Goal: Task Accomplishment & Management: Manage account settings

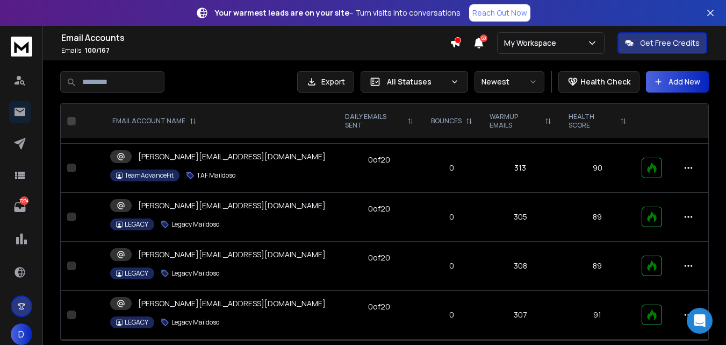
scroll to position [510, 0]
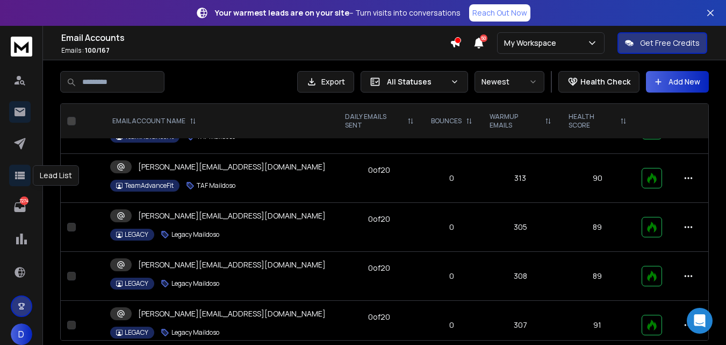
click at [23, 167] on link at bounding box center [20, 175] width 22 height 22
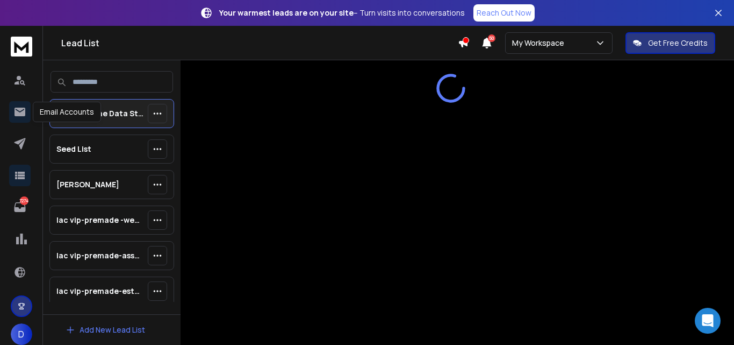
click at [19, 108] on icon at bounding box center [20, 112] width 11 height 9
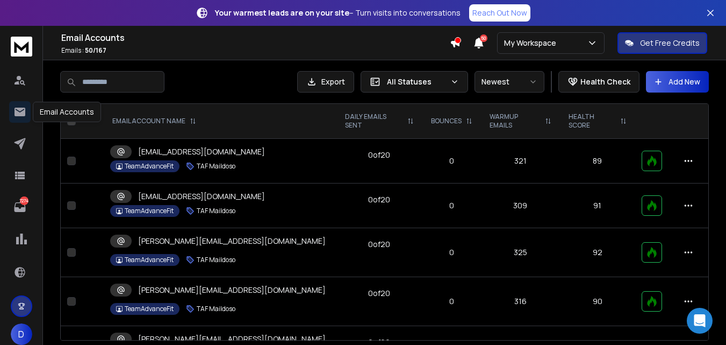
click at [19, 108] on icon at bounding box center [20, 112] width 11 height 9
click at [22, 139] on icon at bounding box center [19, 143] width 13 height 13
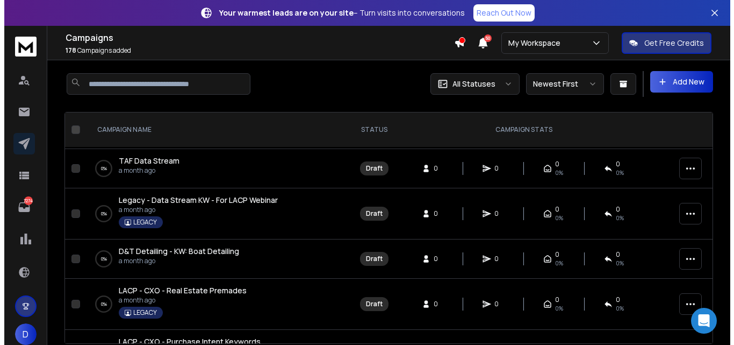
scroll to position [499, 0]
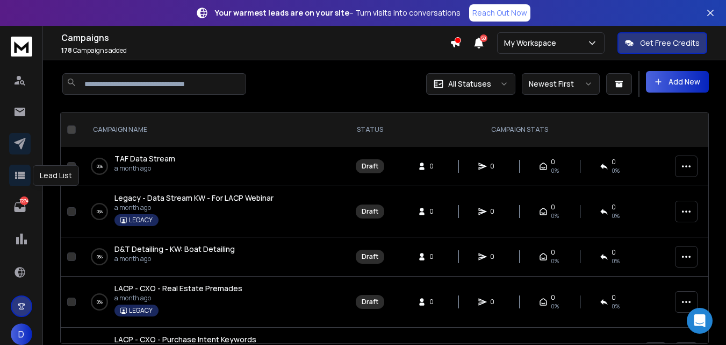
click at [24, 180] on icon at bounding box center [19, 175] width 13 height 13
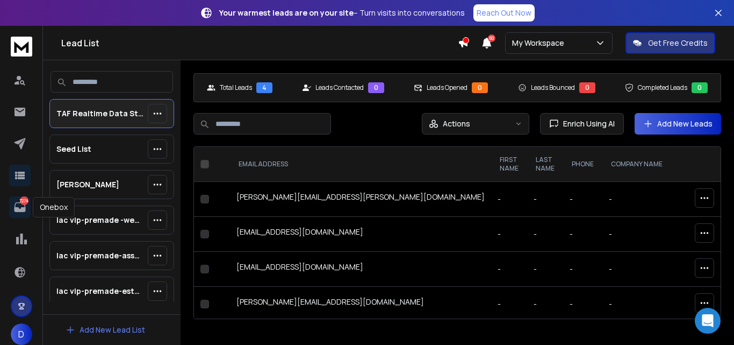
click at [18, 203] on icon at bounding box center [19, 207] width 13 height 13
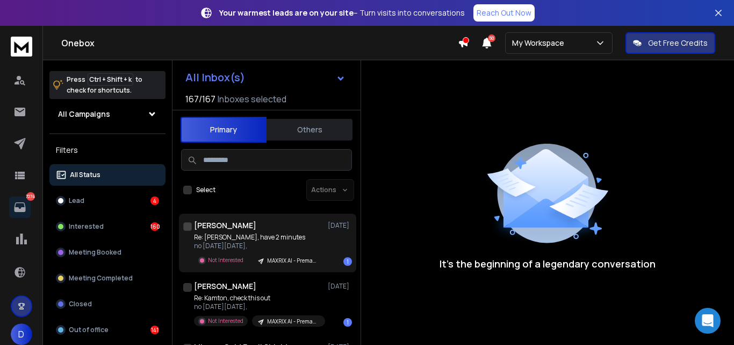
click at [224, 225] on h1 "[PERSON_NAME]" at bounding box center [225, 225] width 62 height 11
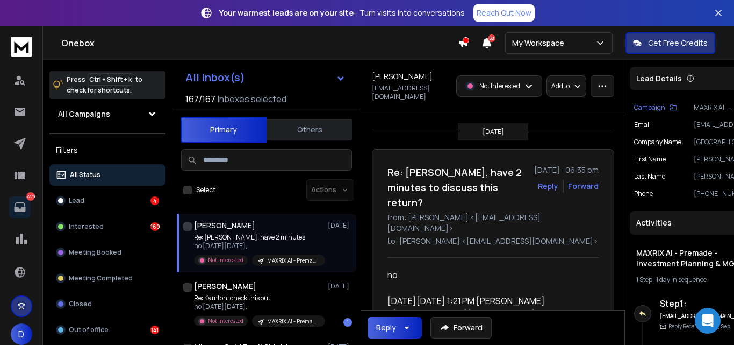
click at [705, 121] on p "[EMAIL_ADDRESS][DOMAIN_NAME]" at bounding box center [724, 124] width 60 height 9
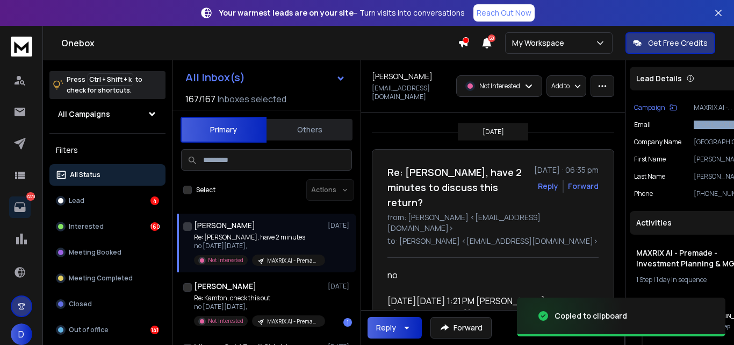
click at [705, 121] on p "[EMAIL_ADDRESS][DOMAIN_NAME]" at bounding box center [724, 124] width 60 height 9
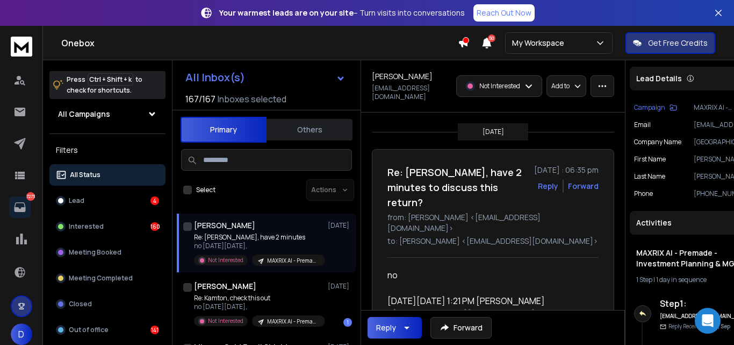
paste input "****"
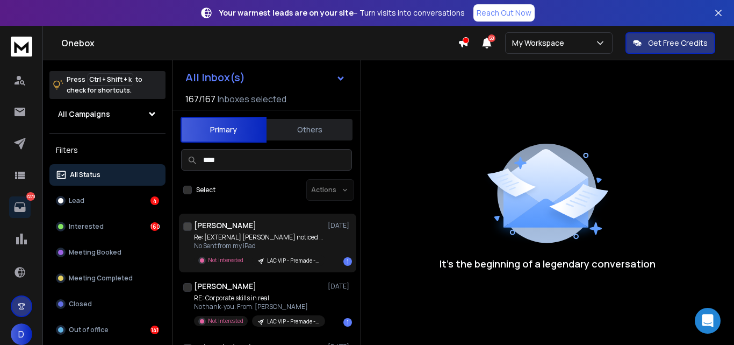
click at [239, 227] on h1 "[PERSON_NAME]" at bounding box center [225, 225] width 62 height 11
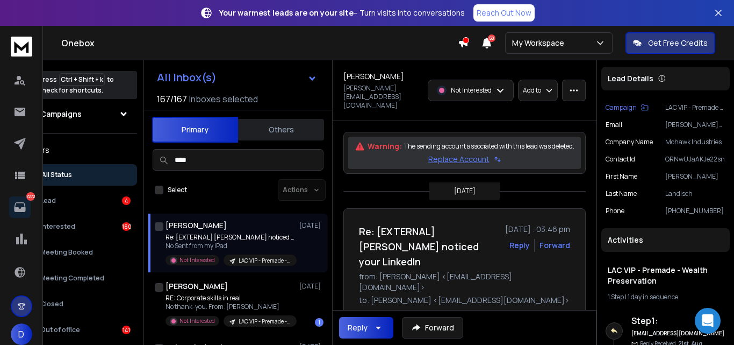
scroll to position [0, 81]
click at [665, 124] on p "[PERSON_NAME][EMAIL_ADDRESS][DOMAIN_NAME]" at bounding box center [695, 124] width 60 height 9
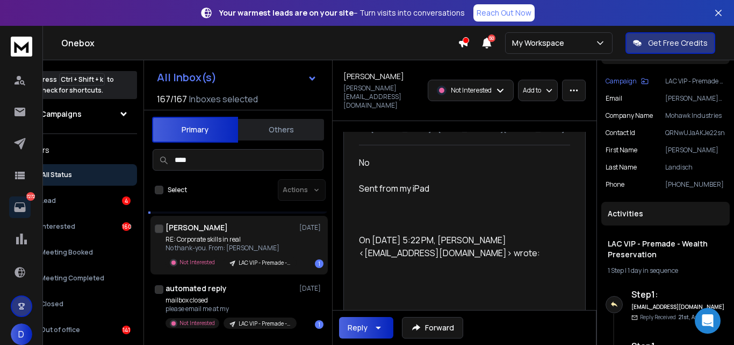
scroll to position [61, 0]
click at [178, 233] on p "RE: Corporate skills in real" at bounding box center [230, 237] width 129 height 9
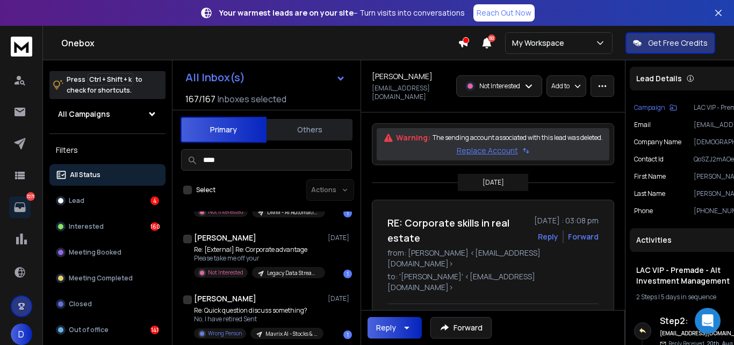
scroll to position [2907, 0]
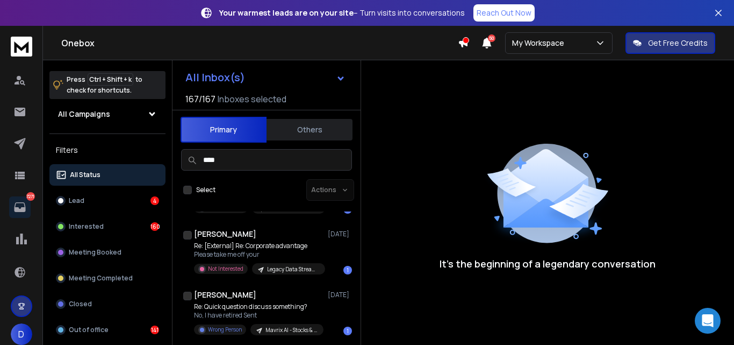
click at [208, 163] on input "****" at bounding box center [266, 160] width 171 height 22
paste input "***"
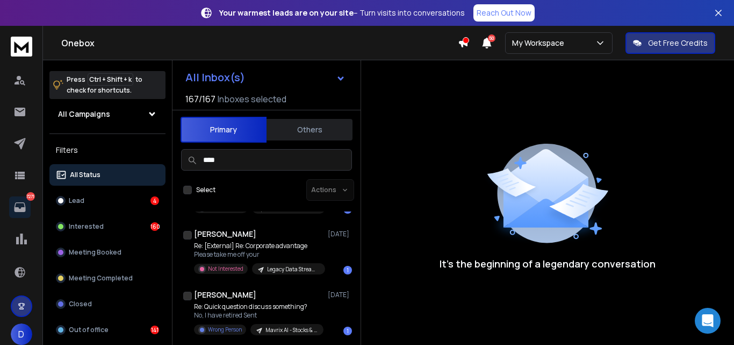
type input "*******"
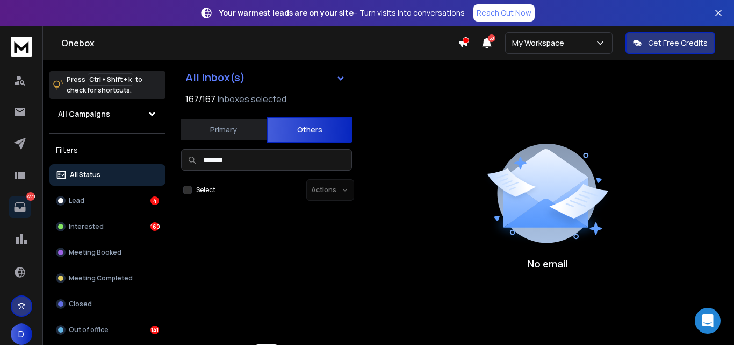
click at [233, 164] on input "*******" at bounding box center [266, 160] width 171 height 22
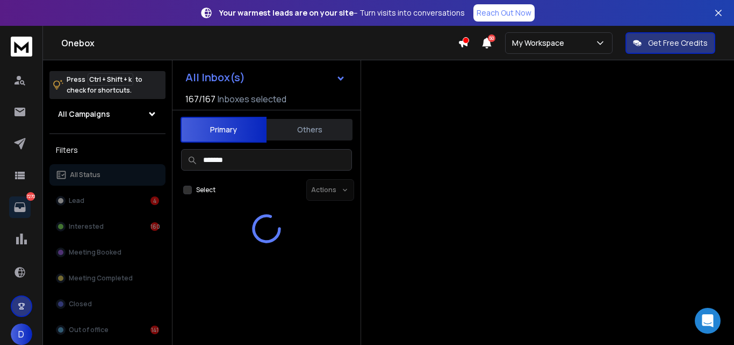
click at [232, 133] on button "Primary" at bounding box center [224, 130] width 86 height 26
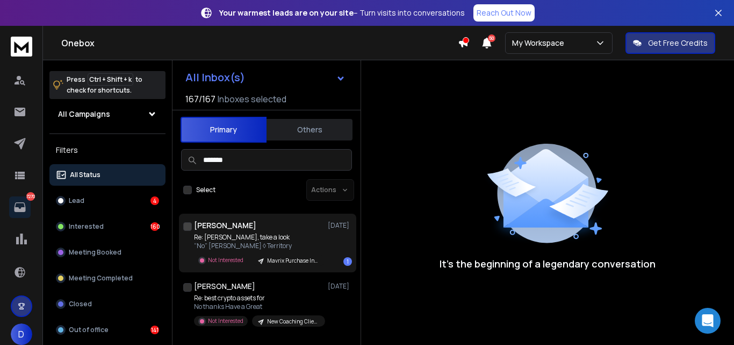
click at [253, 248] on p "“No” [PERSON_NAME] ◊ Territory" at bounding box center [258, 245] width 129 height 9
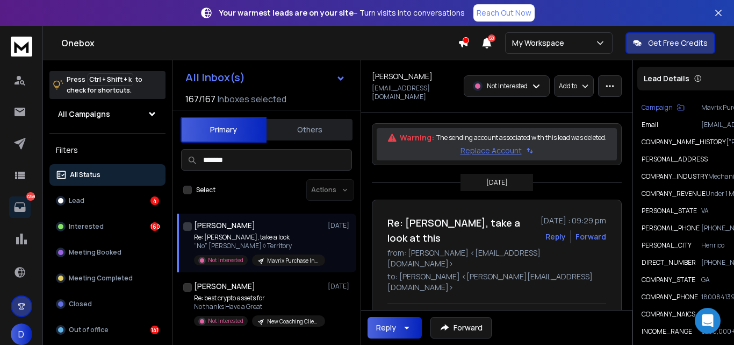
scroll to position [0, 0]
click at [303, 132] on button "Others" at bounding box center [310, 130] width 86 height 24
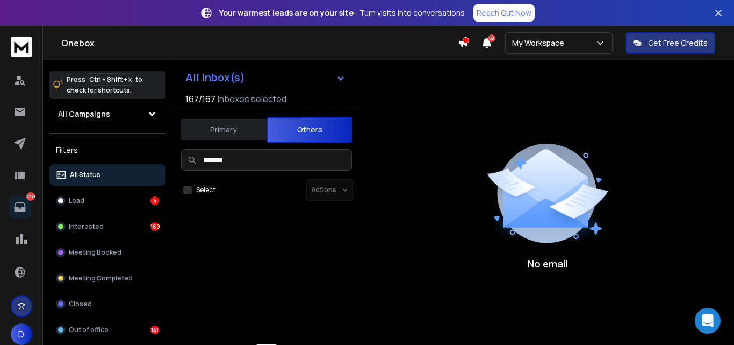
click at [245, 126] on button "Primary" at bounding box center [224, 130] width 86 height 24
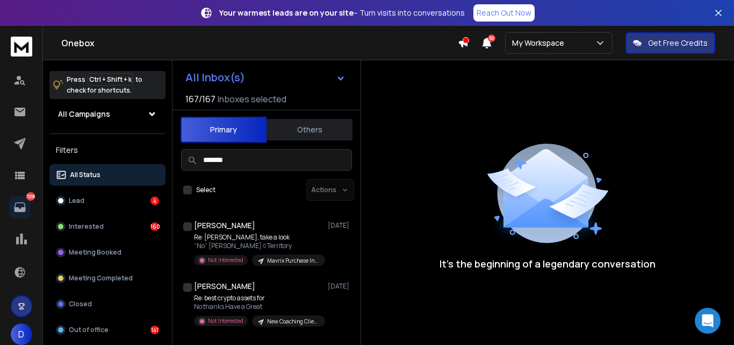
click at [331, 192] on div "Actions" at bounding box center [330, 190] width 48 height 22
click at [323, 190] on div "Actions" at bounding box center [330, 190] width 48 height 22
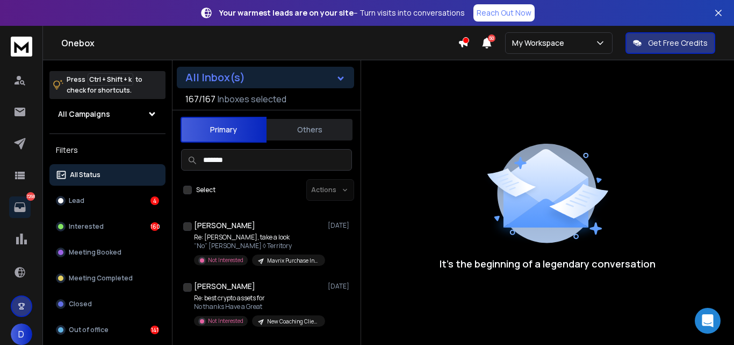
click at [340, 78] on icon at bounding box center [341, 79] width 10 height 10
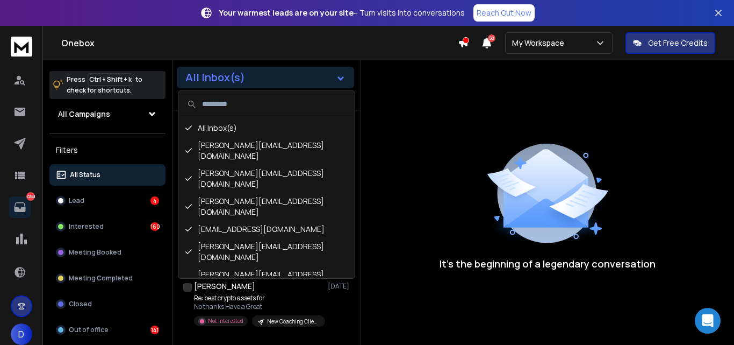
click at [340, 78] on icon at bounding box center [341, 79] width 10 height 10
click at [267, 80] on button "All Inbox(s)" at bounding box center [265, 78] width 177 height 22
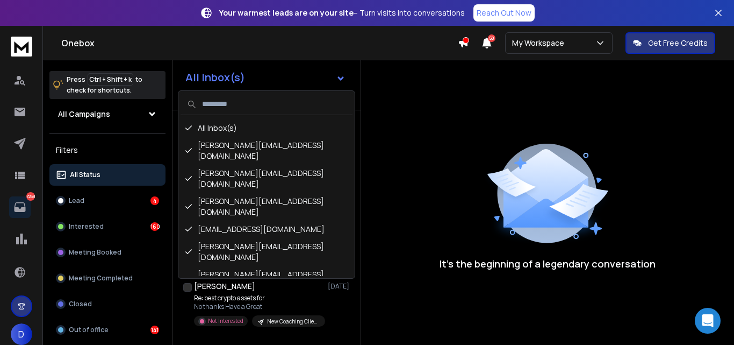
click at [271, 49] on h1 "Onebox" at bounding box center [259, 43] width 397 height 13
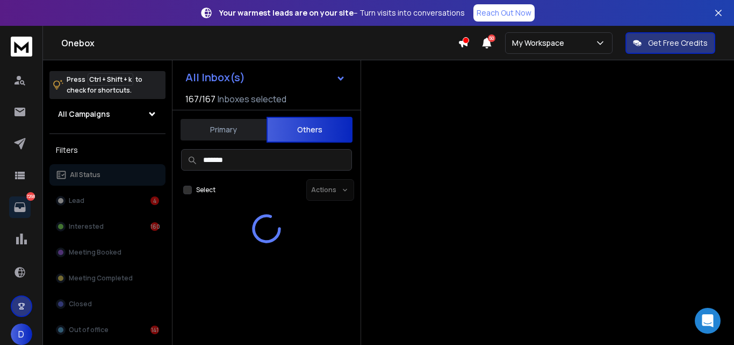
click at [302, 132] on button "Others" at bounding box center [310, 130] width 86 height 26
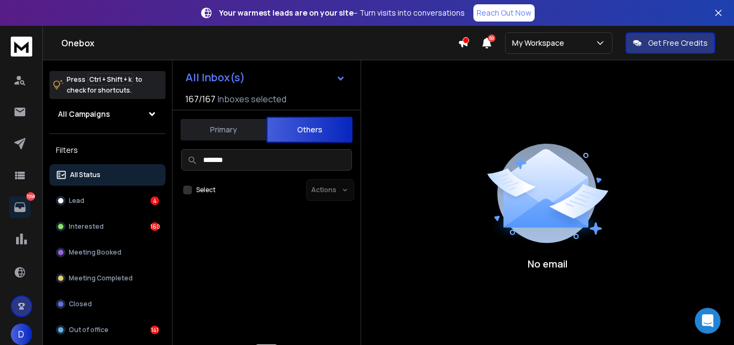
click at [242, 130] on button "Primary" at bounding box center [224, 130] width 86 height 24
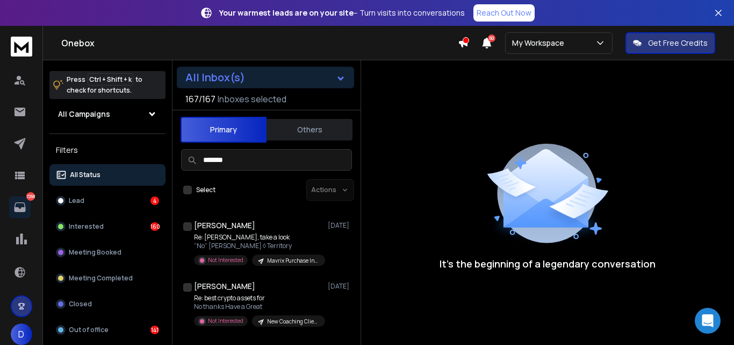
click at [342, 78] on icon at bounding box center [341, 78] width 6 height 4
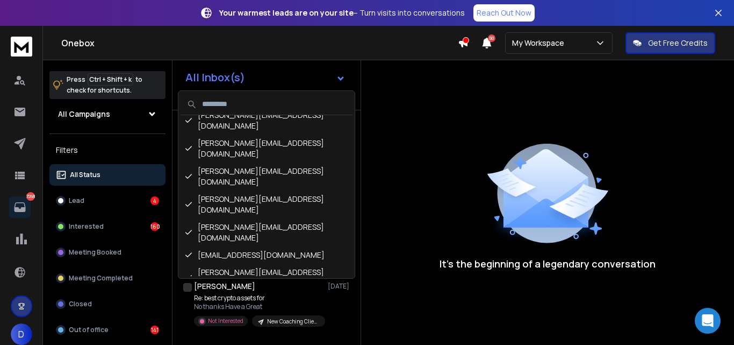
scroll to position [107, 0]
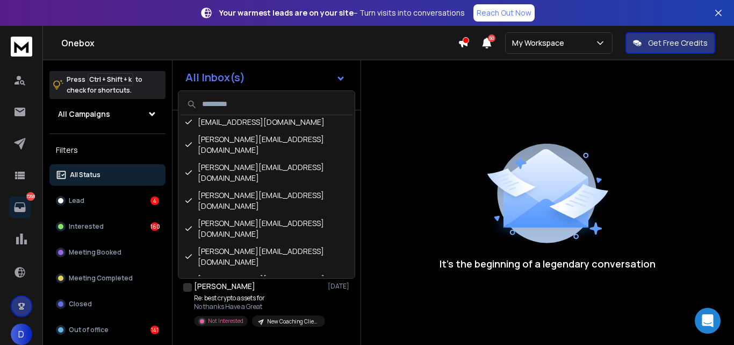
click at [411, 111] on div "It’s the beginning of a legendary conversation" at bounding box center [547, 206] width 373 height 293
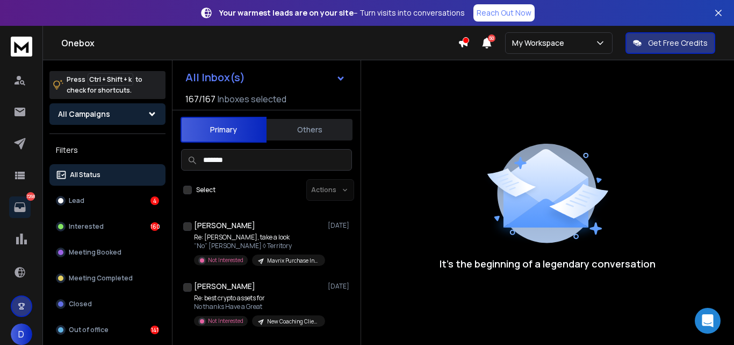
click at [147, 112] on icon at bounding box center [152, 114] width 10 height 10
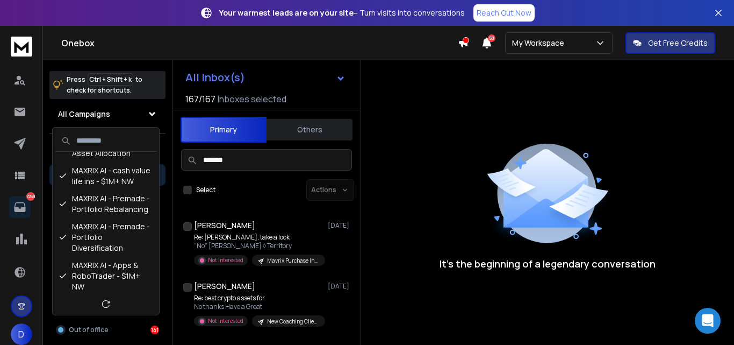
scroll to position [1544, 0]
click at [119, 32] on div "Onebox 50 My Workspace Get Free Credits" at bounding box center [367, 43] width 734 height 34
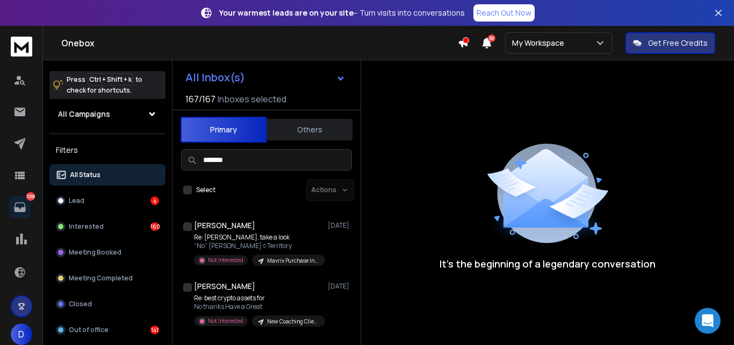
click at [285, 125] on button "Others" at bounding box center [310, 130] width 86 height 24
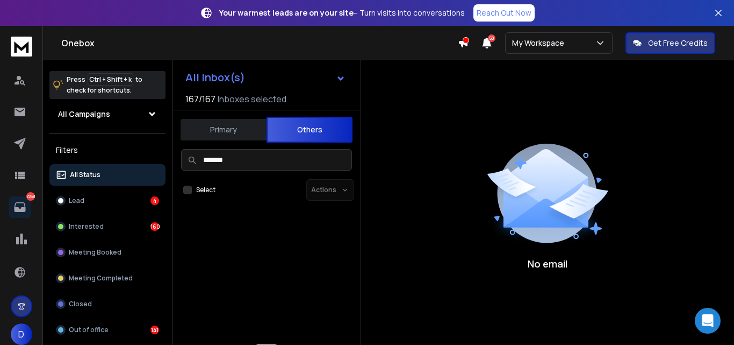
click at [234, 133] on button "Primary" at bounding box center [224, 130] width 86 height 24
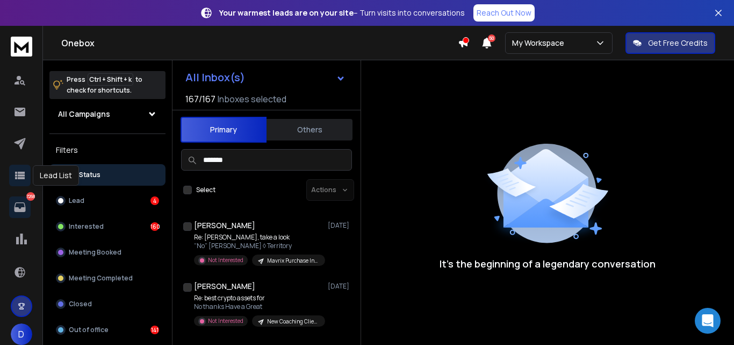
click at [19, 179] on icon at bounding box center [19, 175] width 13 height 13
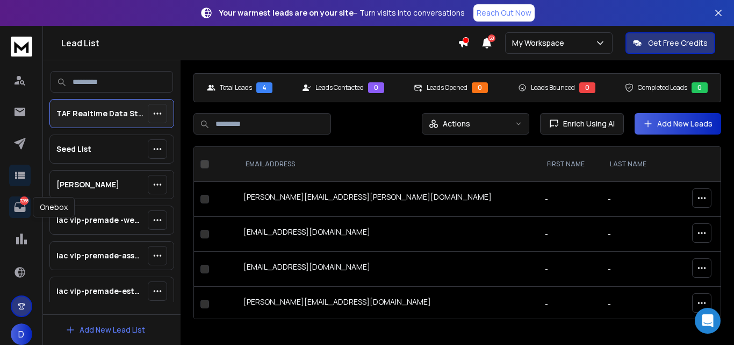
click at [19, 210] on icon at bounding box center [19, 207] width 11 height 10
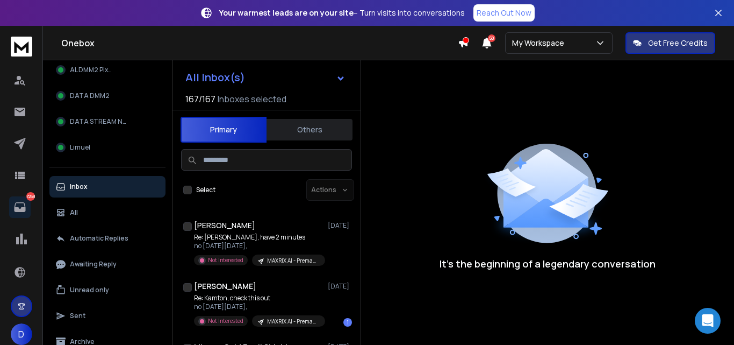
scroll to position [424, 0]
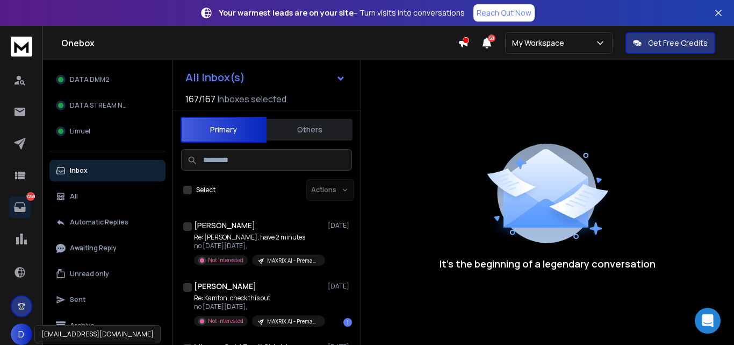
click at [17, 330] on span "D" at bounding box center [22, 334] width 22 height 22
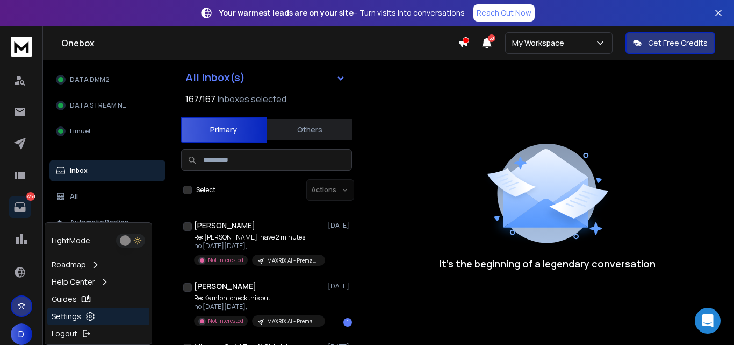
click at [70, 319] on p "Settings" at bounding box center [67, 316] width 30 height 11
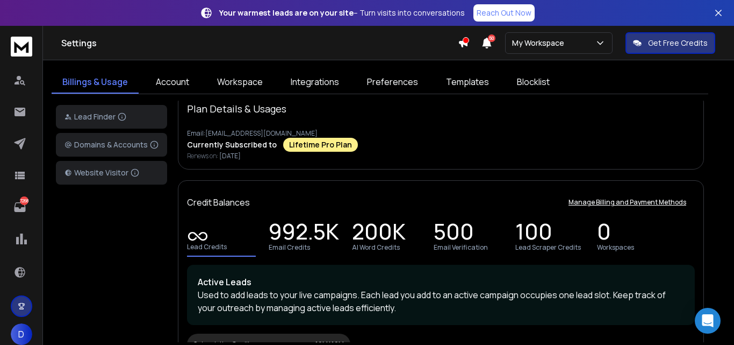
scroll to position [69, 0]
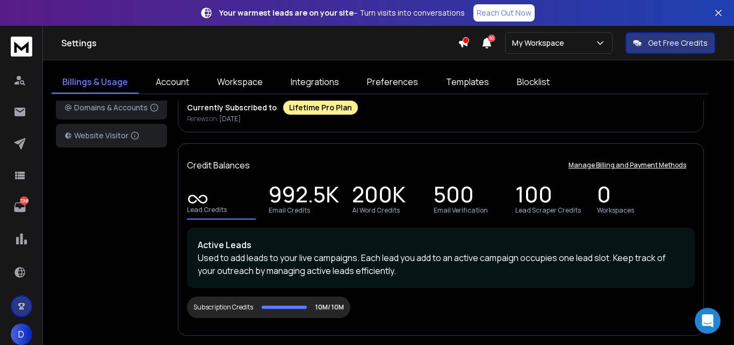
click at [306, 81] on link "Integrations" at bounding box center [315, 82] width 70 height 23
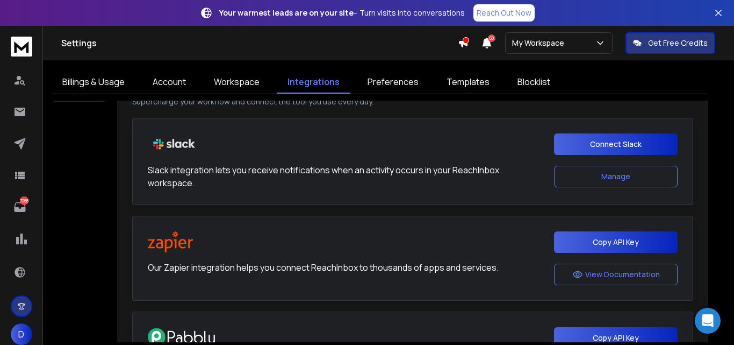
click at [384, 81] on link "Preferences" at bounding box center [393, 82] width 73 height 23
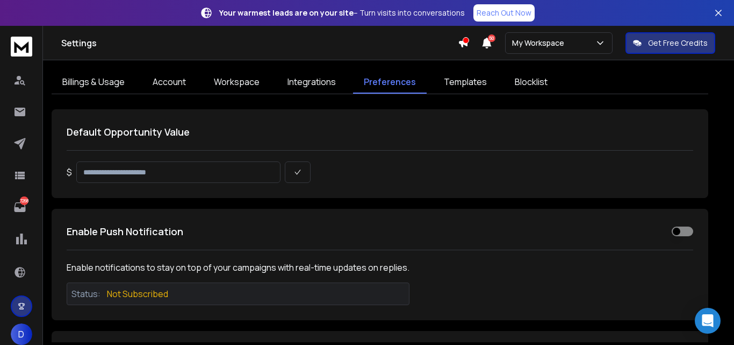
click at [317, 82] on link "Integrations" at bounding box center [312, 82] width 70 height 23
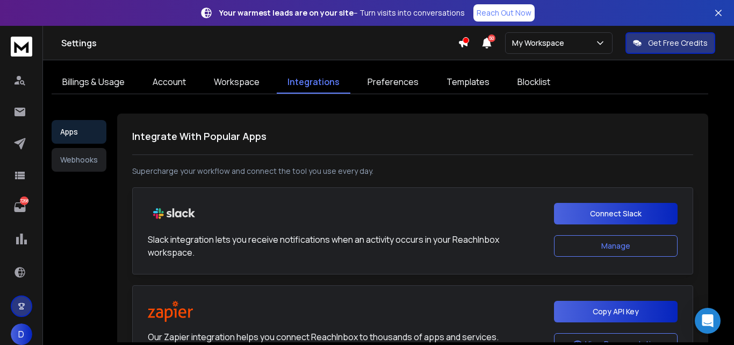
click at [239, 77] on link "Workspace" at bounding box center [236, 82] width 67 height 23
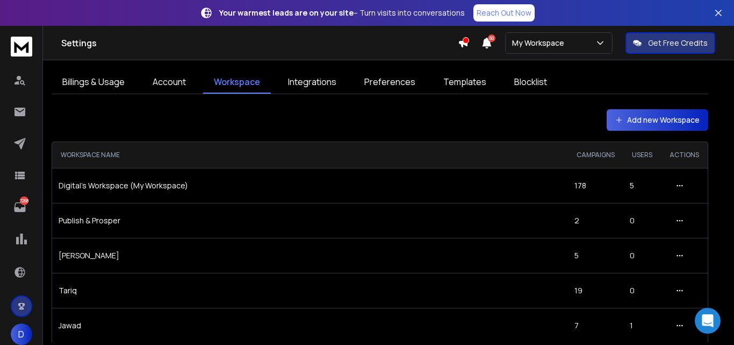
click at [178, 85] on link "Account" at bounding box center [169, 82] width 55 height 23
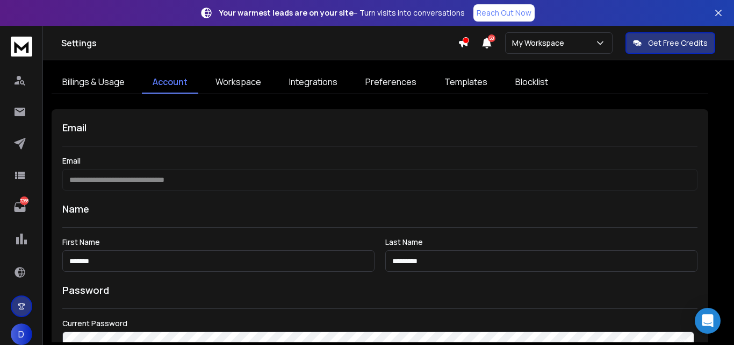
click at [403, 81] on link "Preferences" at bounding box center [391, 82] width 73 height 23
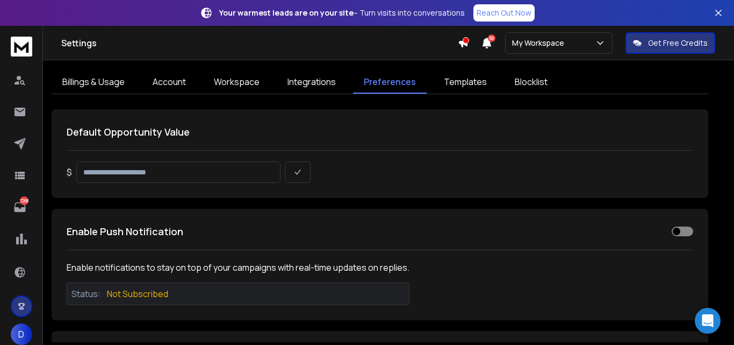
click at [469, 81] on link "Templates" at bounding box center [465, 82] width 65 height 23
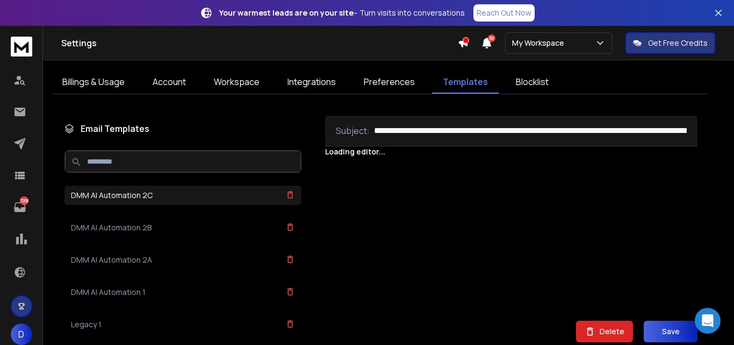
click at [168, 87] on link "Account" at bounding box center [169, 82] width 55 height 23
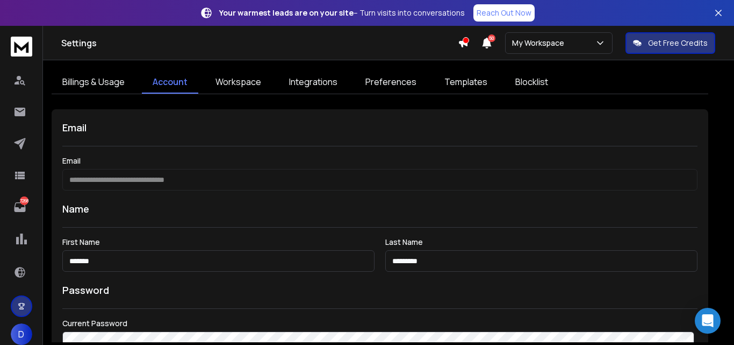
click at [94, 82] on link "Billings & Usage" at bounding box center [94, 82] width 84 height 23
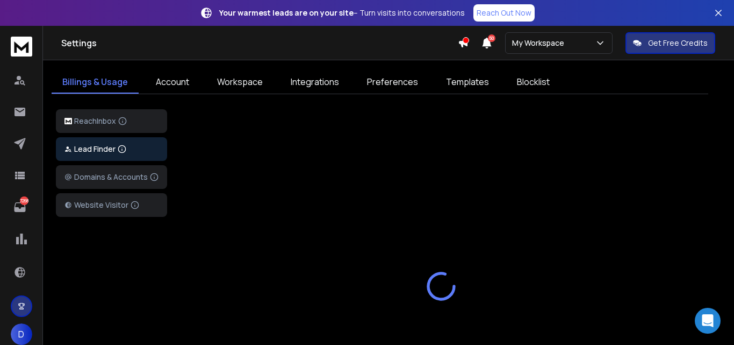
click at [102, 152] on button "Lead Finder" at bounding box center [111, 149] width 111 height 24
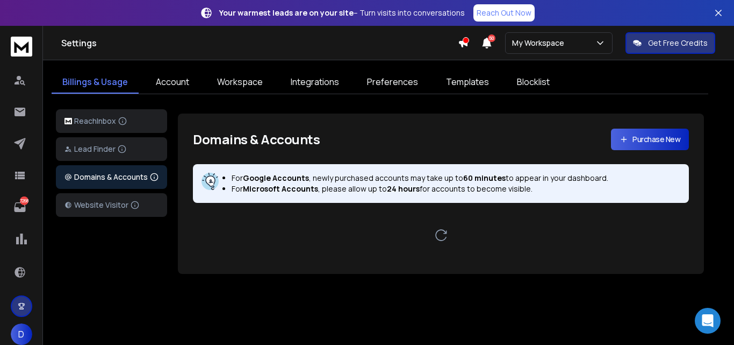
click at [95, 174] on button "Domains & Accounts" at bounding box center [111, 177] width 111 height 24
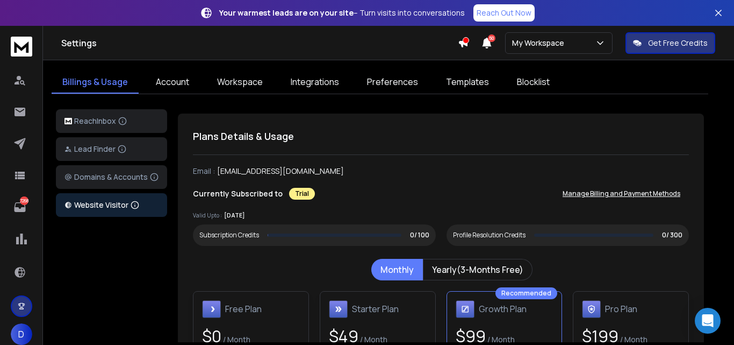
click at [103, 205] on button "Website Visitor" at bounding box center [111, 205] width 111 height 24
click at [175, 85] on link "Account" at bounding box center [172, 82] width 55 height 23
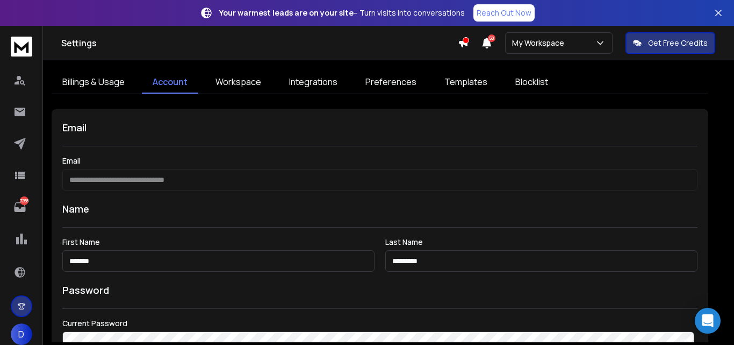
click at [301, 87] on link "Integrations" at bounding box center [313, 82] width 70 height 23
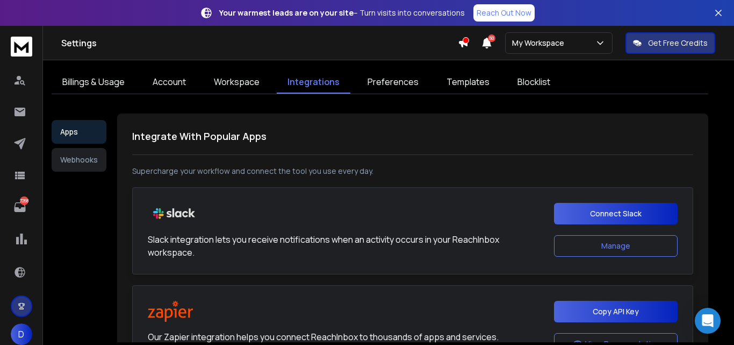
click at [245, 85] on link "Workspace" at bounding box center [236, 82] width 67 height 23
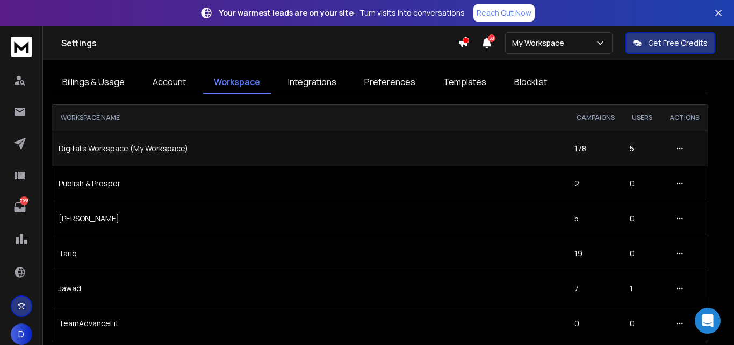
scroll to position [35, 0]
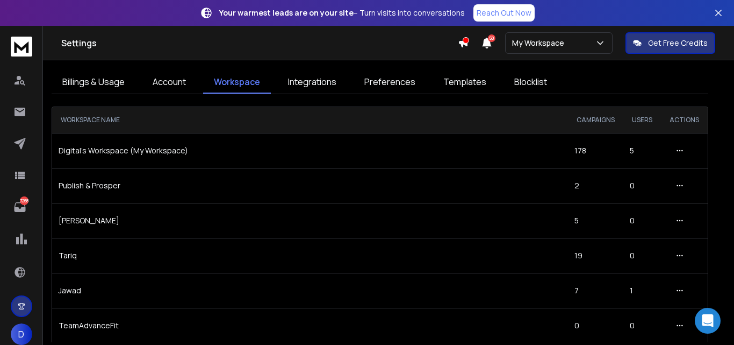
click at [310, 83] on link "Integrations" at bounding box center [312, 82] width 70 height 23
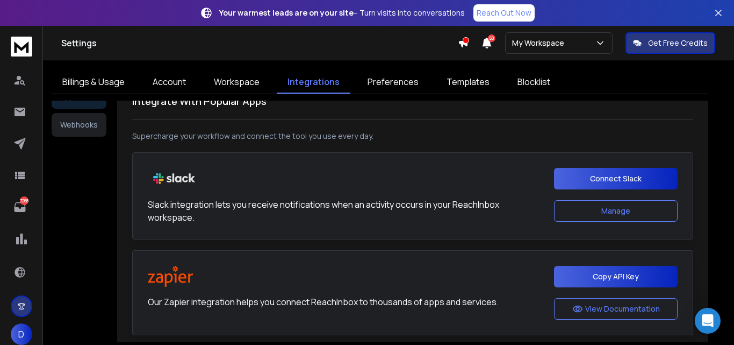
click at [397, 80] on link "Preferences" at bounding box center [393, 82] width 73 height 23
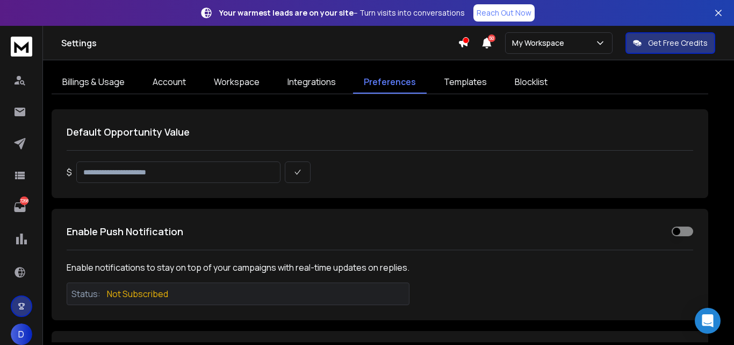
click at [310, 84] on link "Integrations" at bounding box center [312, 82] width 70 height 23
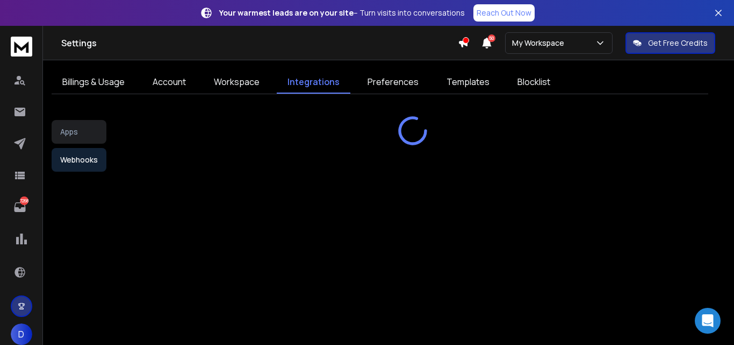
click at [87, 164] on button "Webhooks" at bounding box center [79, 160] width 55 height 24
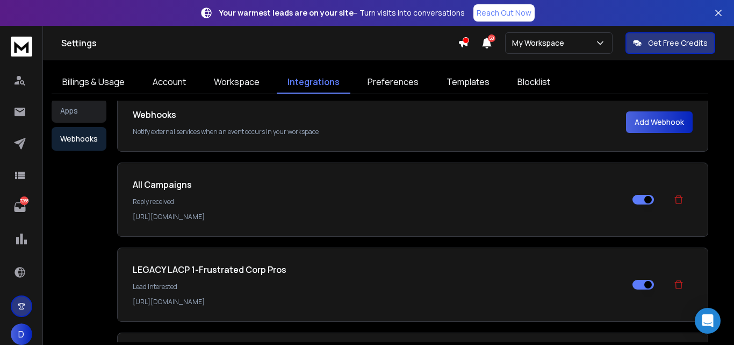
scroll to position [23, 0]
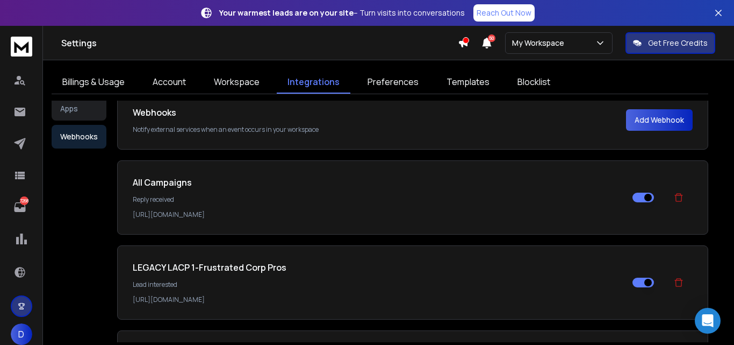
click at [180, 184] on h1 "All Campaigns" at bounding box center [378, 182] width 491 height 13
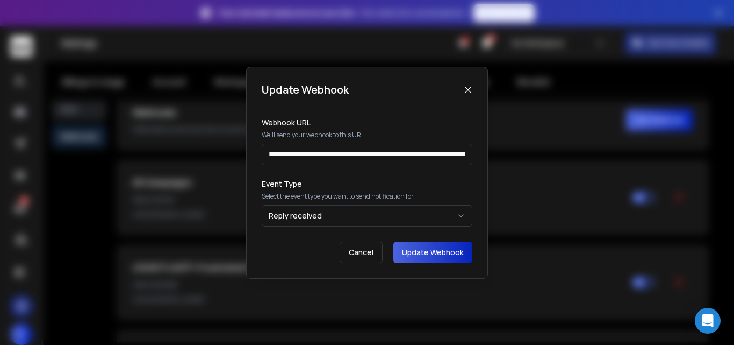
click at [180, 184] on div "**********" at bounding box center [367, 172] width 734 height 233
click at [336, 177] on div "**********" at bounding box center [367, 191] width 211 height 144
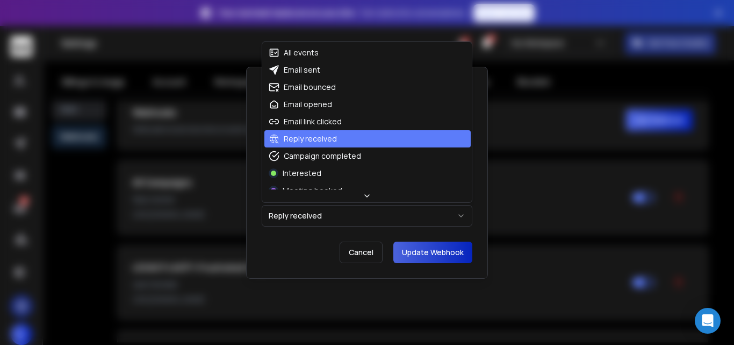
click at [462, 212] on icon "button" at bounding box center [461, 215] width 9 height 9
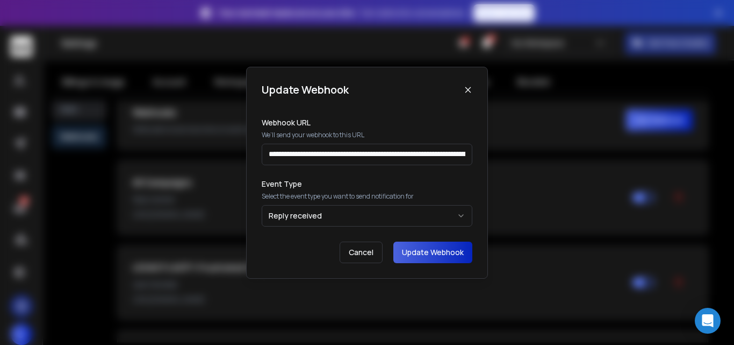
click at [462, 212] on icon "button" at bounding box center [461, 215] width 9 height 9
click at [461, 214] on icon "button" at bounding box center [461, 215] width 9 height 9
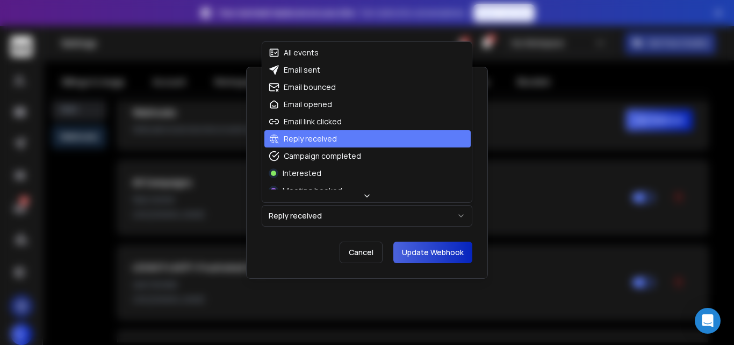
click at [356, 215] on button "Reply received" at bounding box center [367, 216] width 211 height 22
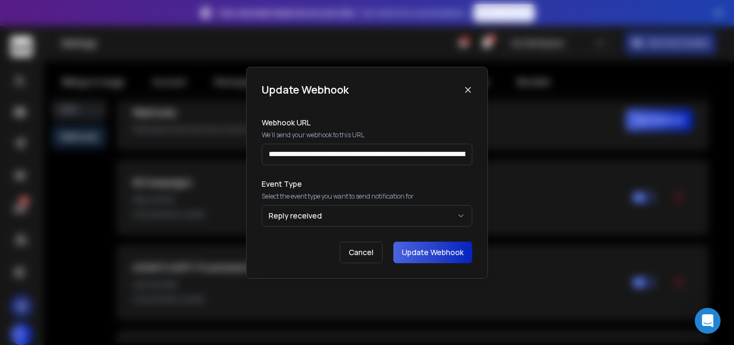
click at [370, 154] on input "**********" at bounding box center [367, 155] width 211 height 22
paste input "*****"
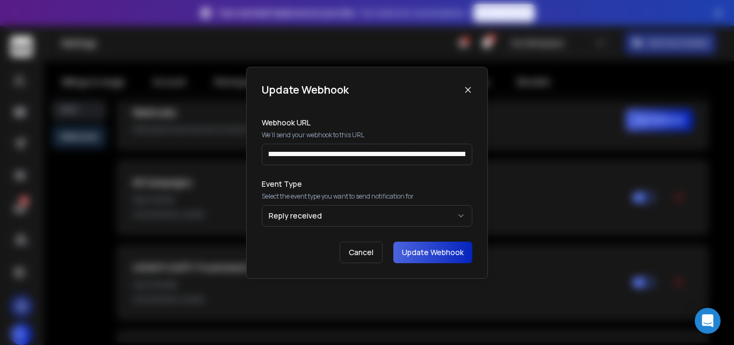
scroll to position [0, 0]
type input "**********"
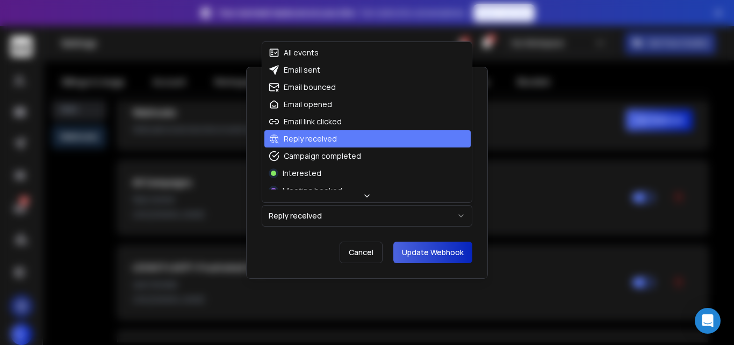
click at [461, 214] on icon "button" at bounding box center [461, 215] width 9 height 9
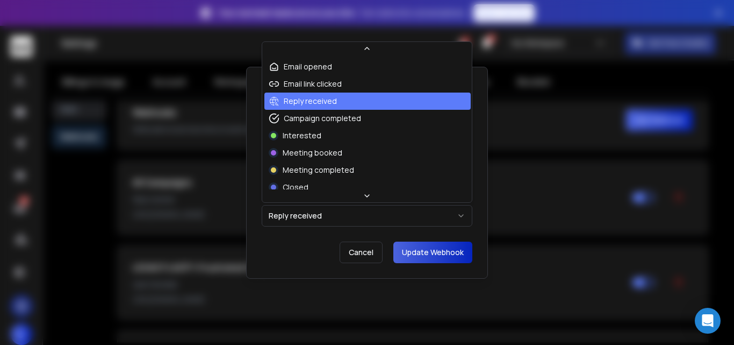
scroll to position [54, 0]
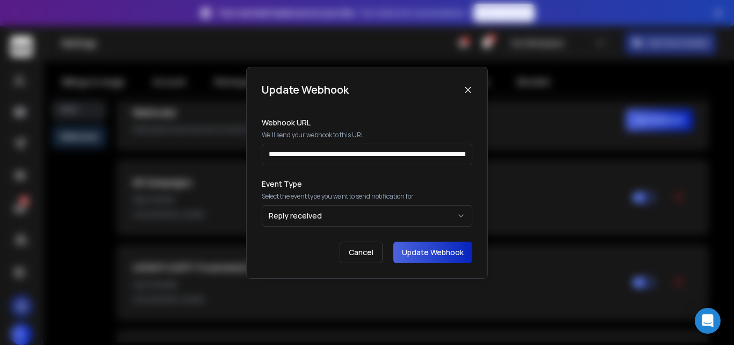
click at [431, 257] on button "Update Webhook" at bounding box center [432, 252] width 79 height 22
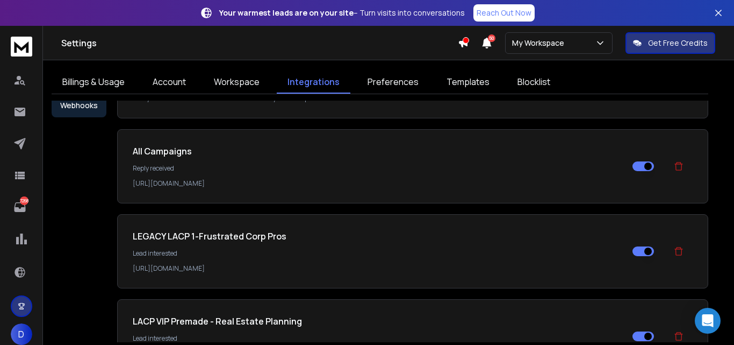
click at [375, 185] on p "[URL][DOMAIN_NAME]" at bounding box center [378, 183] width 491 height 9
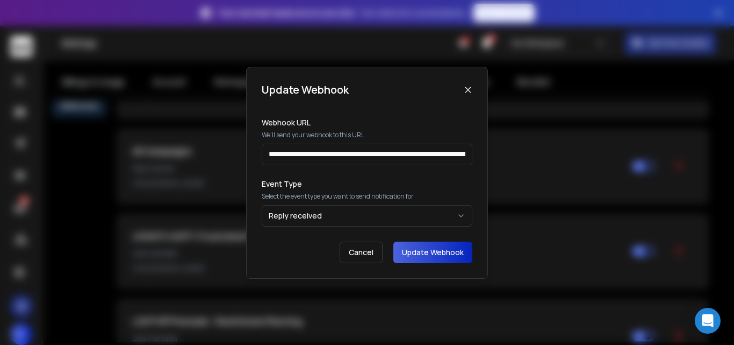
click at [375, 185] on label "Event Type" at bounding box center [367, 184] width 211 height 8
click at [466, 91] on icon at bounding box center [469, 90] width 6 height 6
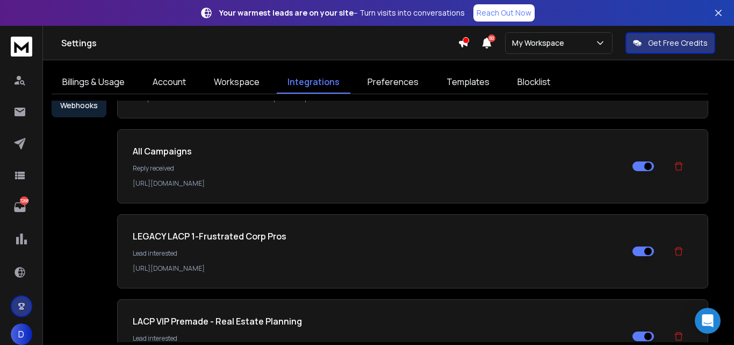
click at [641, 162] on button "button" at bounding box center [644, 166] width 22 height 10
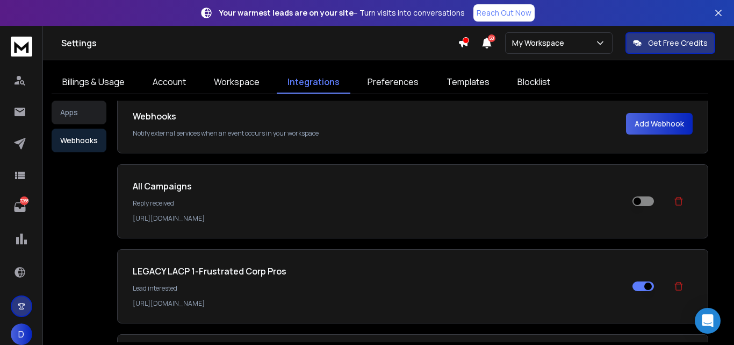
scroll to position [19, 0]
click at [633, 200] on button "button" at bounding box center [644, 202] width 22 height 10
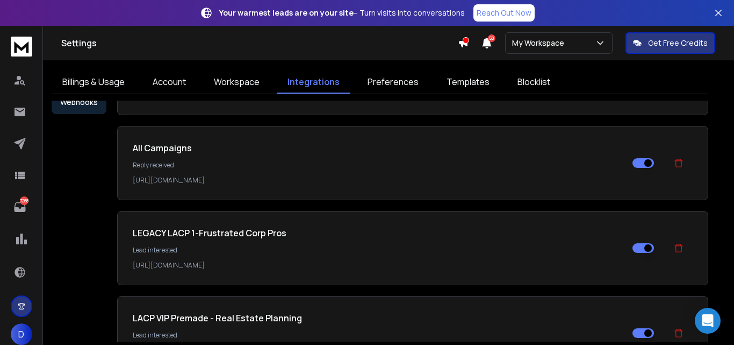
scroll to position [40, 0]
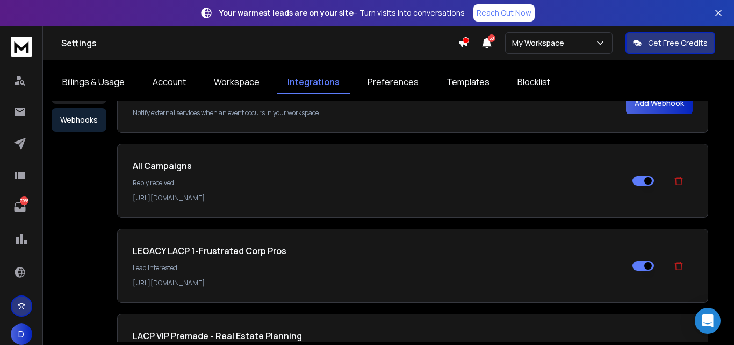
click at [489, 176] on div "All Campaigns Reply received [URL][DOMAIN_NAME]" at bounding box center [378, 180] width 491 height 43
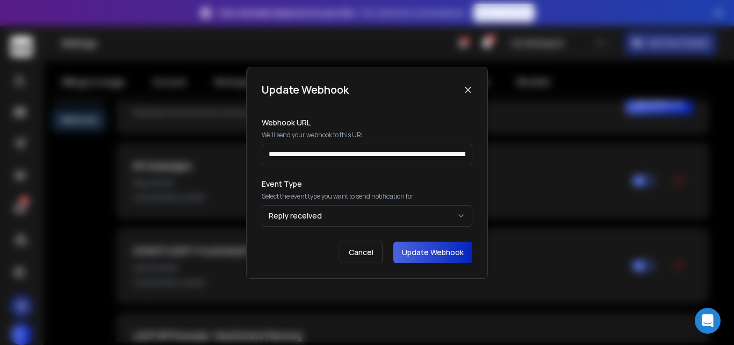
click at [350, 153] on input "**********" at bounding box center [367, 155] width 211 height 22
paste input
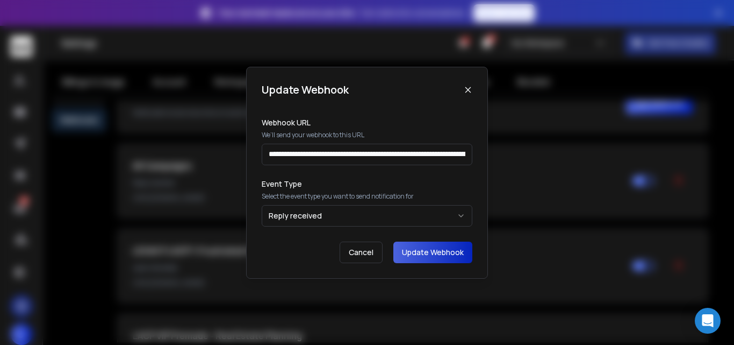
scroll to position [0, 162]
type input "**********"
click at [405, 251] on button "Update Webhook" at bounding box center [432, 252] width 79 height 22
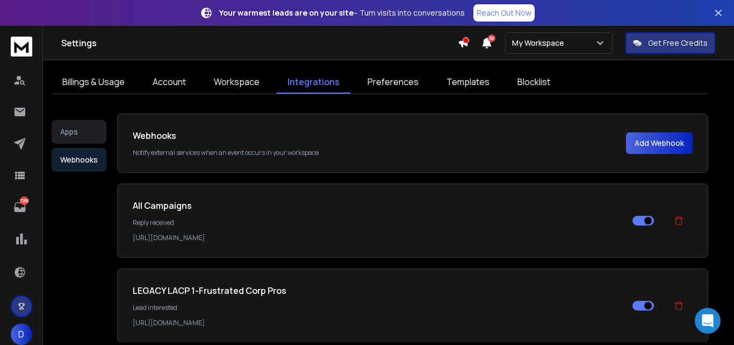
click at [658, 137] on button "Add Webhook" at bounding box center [659, 143] width 67 height 22
